Goal: Task Accomplishment & Management: Use online tool/utility

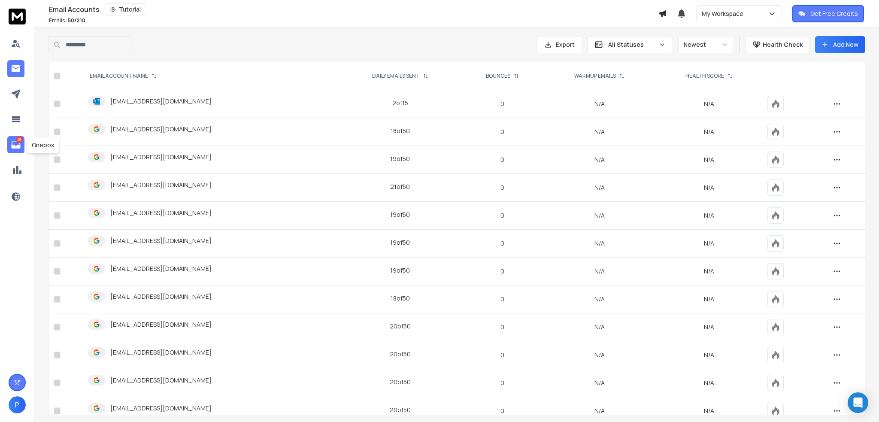
click at [16, 147] on icon at bounding box center [15, 145] width 9 height 8
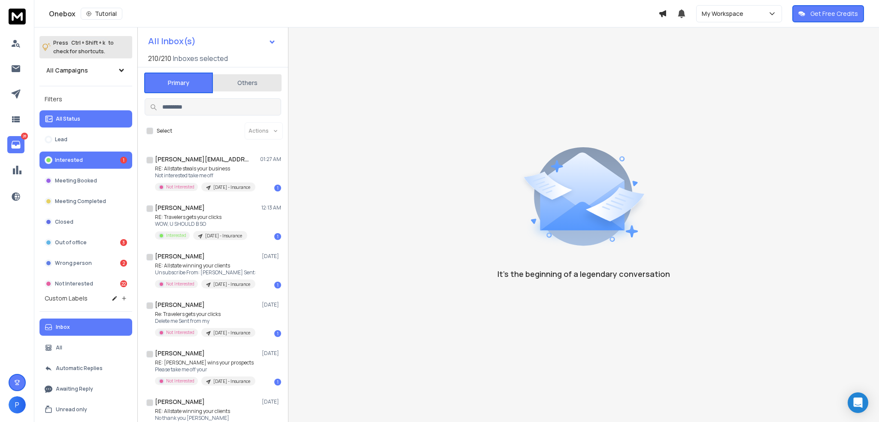
click at [93, 161] on button "Interested 1" at bounding box center [85, 159] width 93 height 17
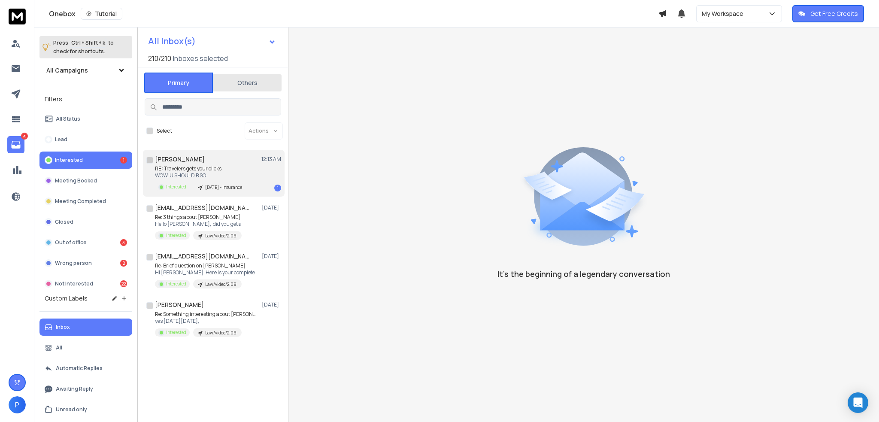
click at [226, 173] on p "WOW, U SHOULD B SO" at bounding box center [201, 175] width 92 height 7
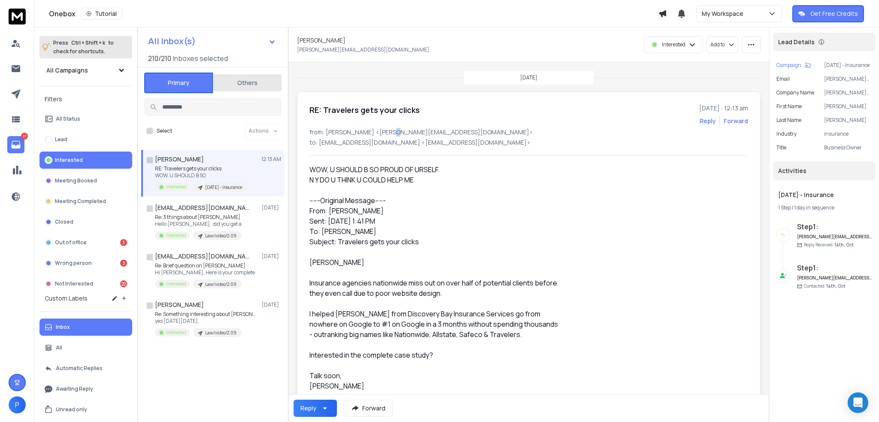
click at [389, 133] on p "from: [PERSON_NAME] <[PERSON_NAME][EMAIL_ADDRESS][DOMAIN_NAME]>" at bounding box center [528, 132] width 438 height 9
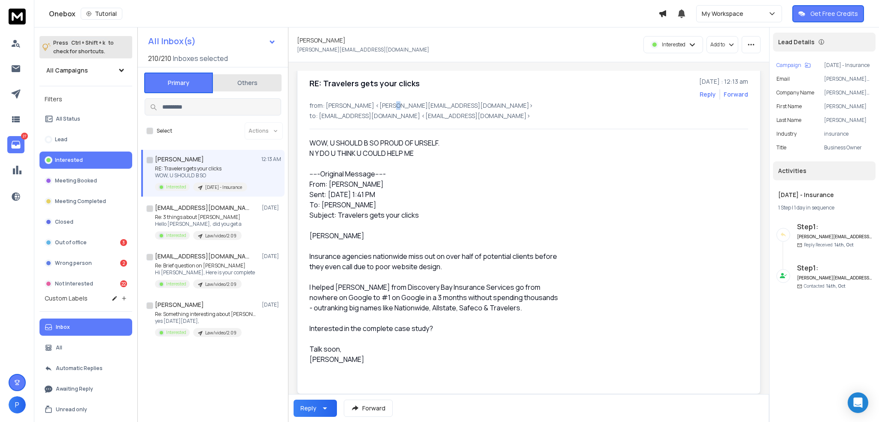
scroll to position [67, 0]
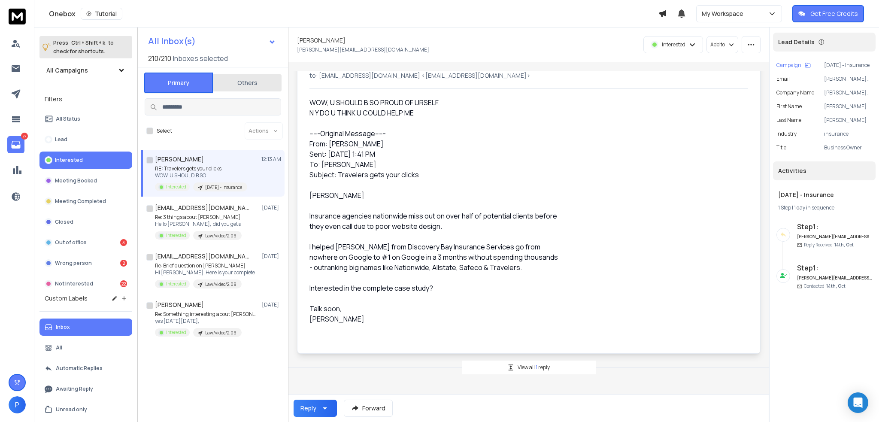
click at [486, 367] on div "View all 1 reply" at bounding box center [529, 367] width 134 height 14
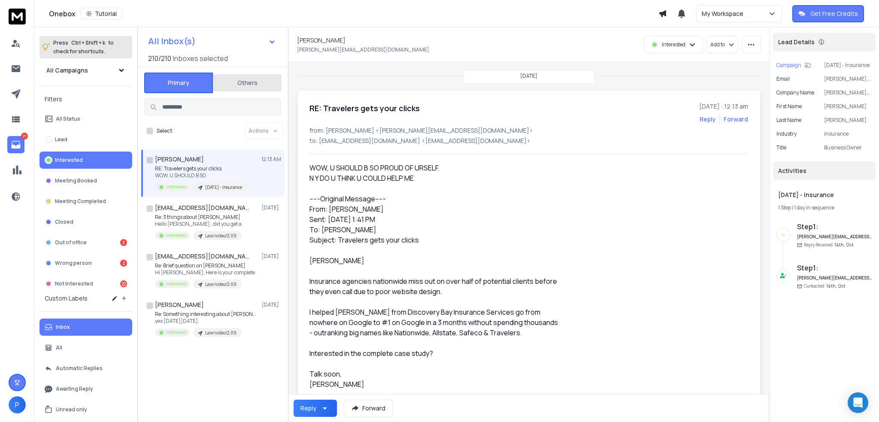
scroll to position [0, 0]
click at [388, 130] on p "from: [PERSON_NAME] <[PERSON_NAME][EMAIL_ADDRESS][DOMAIN_NAME]>" at bounding box center [528, 132] width 438 height 9
drag, startPoint x: 387, startPoint y: 130, endPoint x: 422, endPoint y: 131, distance: 35.6
click at [422, 131] on p "from: [PERSON_NAME] <[PERSON_NAME][EMAIL_ADDRESS][DOMAIN_NAME]>" at bounding box center [528, 132] width 438 height 9
drag, startPoint x: 365, startPoint y: 132, endPoint x: 423, endPoint y: 132, distance: 57.9
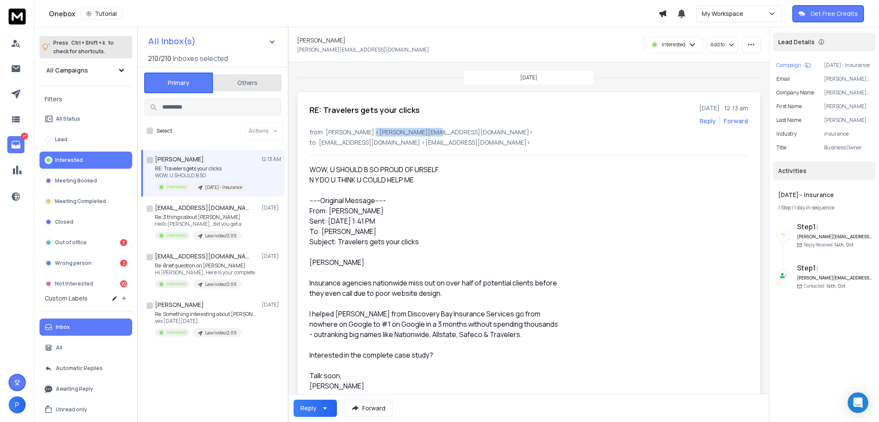
click at [423, 132] on p "from: [PERSON_NAME] <[PERSON_NAME][EMAIL_ADDRESS][DOMAIN_NAME]>" at bounding box center [528, 132] width 438 height 9
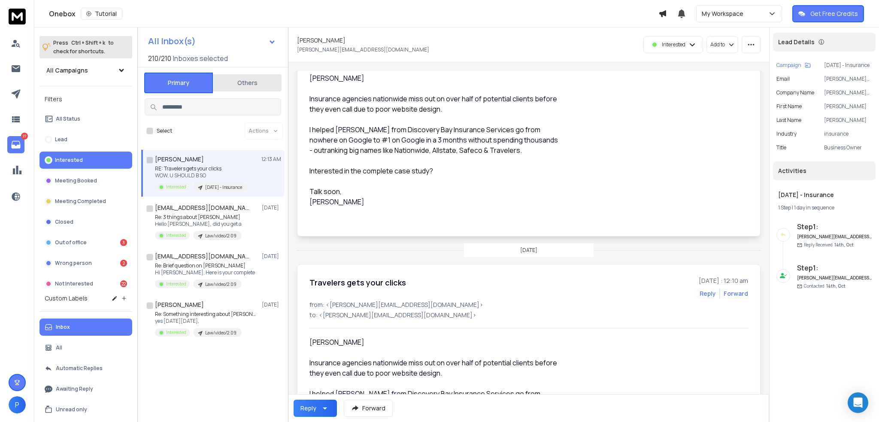
scroll to position [43, 0]
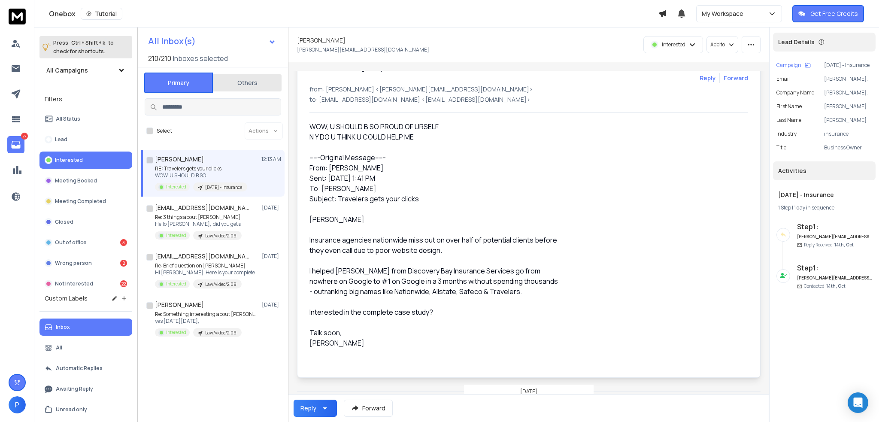
click at [456, 147] on div "WOW, U SHOULD B SO PROUD OF URSELF. N Y DO U THINK U COULD HELP ME -----Origina…" at bounding box center [437, 243] width 257 height 244
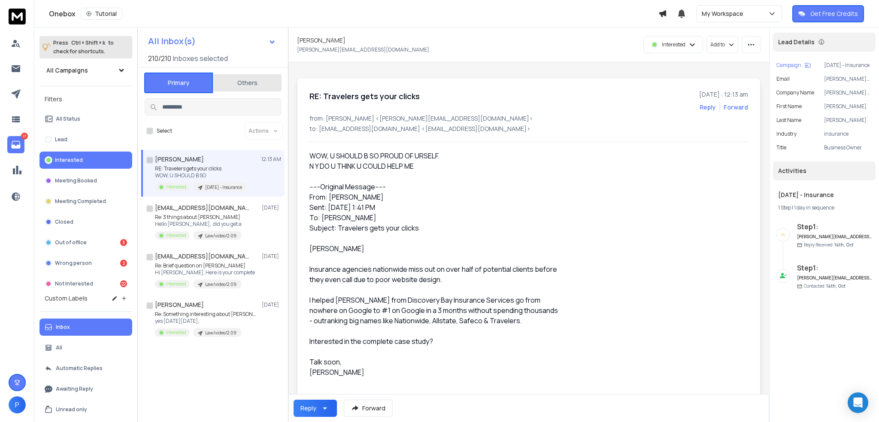
scroll to position [0, 0]
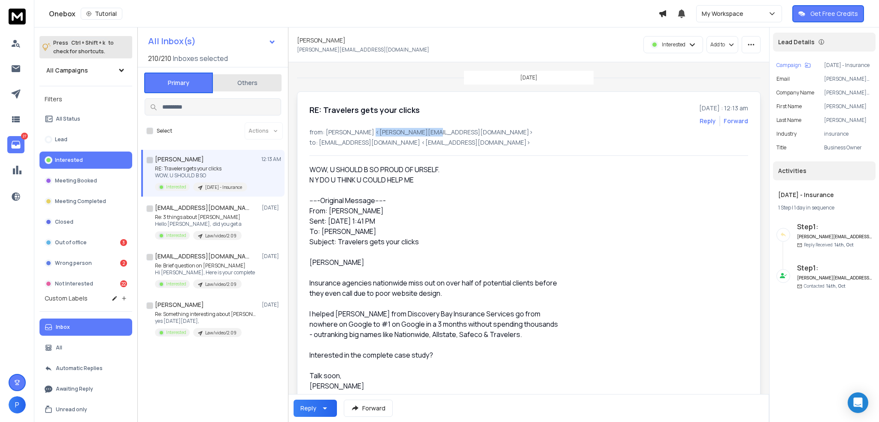
drag, startPoint x: 366, startPoint y: 131, endPoint x: 423, endPoint y: 133, distance: 56.6
click at [423, 133] on p "from: [PERSON_NAME] <[PERSON_NAME][EMAIL_ADDRESS][DOMAIN_NAME]>" at bounding box center [528, 132] width 438 height 9
click at [400, 132] on p "from: [PERSON_NAME] <[PERSON_NAME][EMAIL_ADDRESS][DOMAIN_NAME]>" at bounding box center [528, 132] width 438 height 9
